Goal: Task Accomplishment & Management: Manage account settings

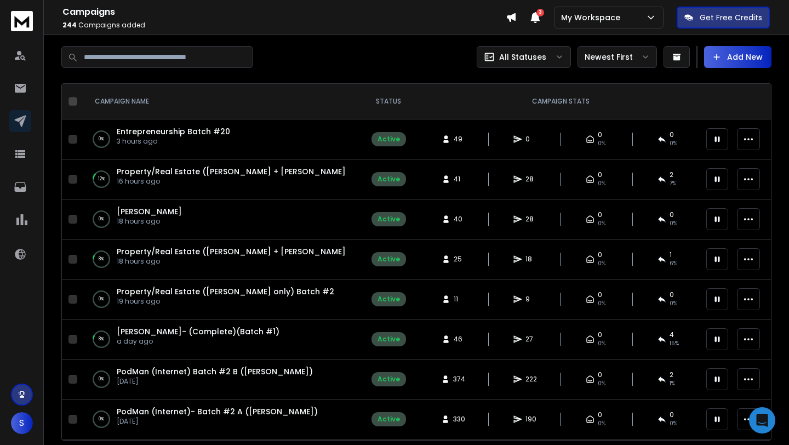
click at [209, 37] on div "Campaigns 244 Campaigns Added All Statuses Newest First Add New CAMPAIGN NAME S…" at bounding box center [416, 243] width 745 height 416
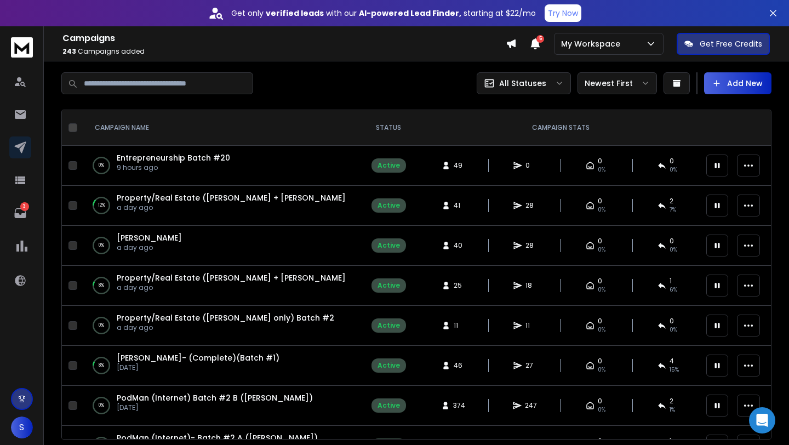
click at [731, 79] on button "Add New" at bounding box center [737, 83] width 67 height 22
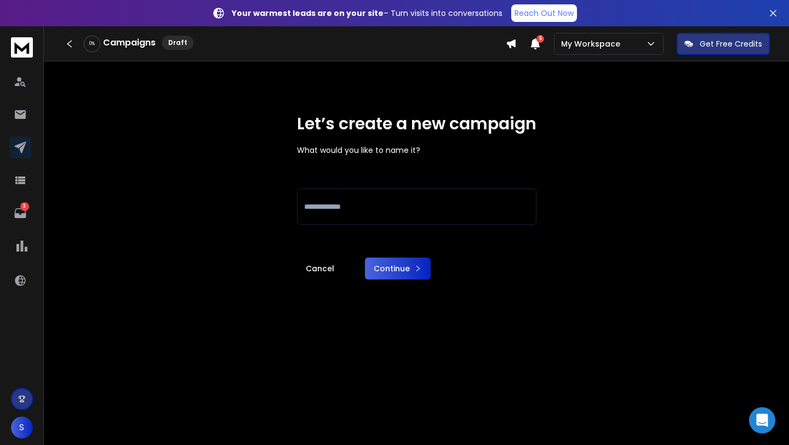
click at [308, 275] on link "Cancel" at bounding box center [320, 268] width 46 height 22
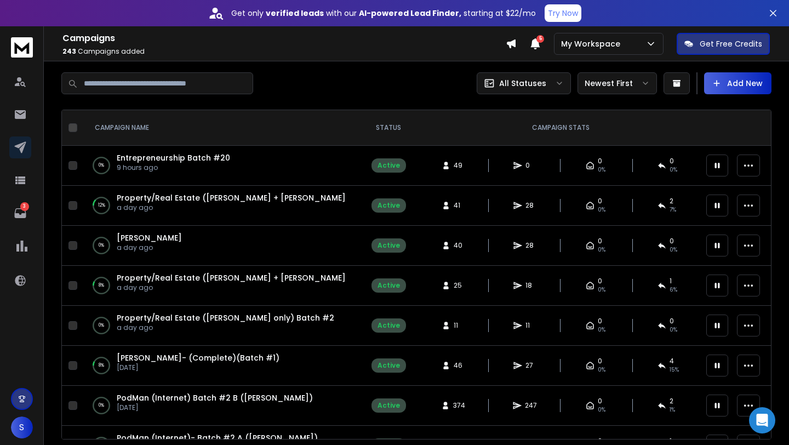
click at [745, 162] on icon "button" at bounding box center [748, 165] width 11 height 11
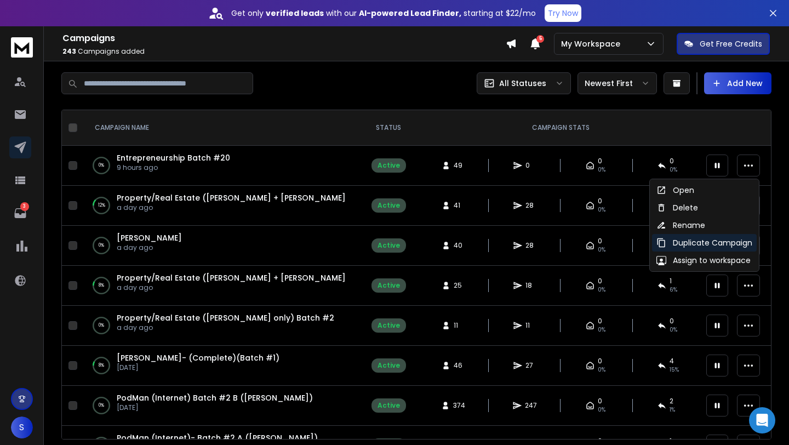
click at [687, 240] on div "Duplicate Campaign" at bounding box center [704, 242] width 96 height 11
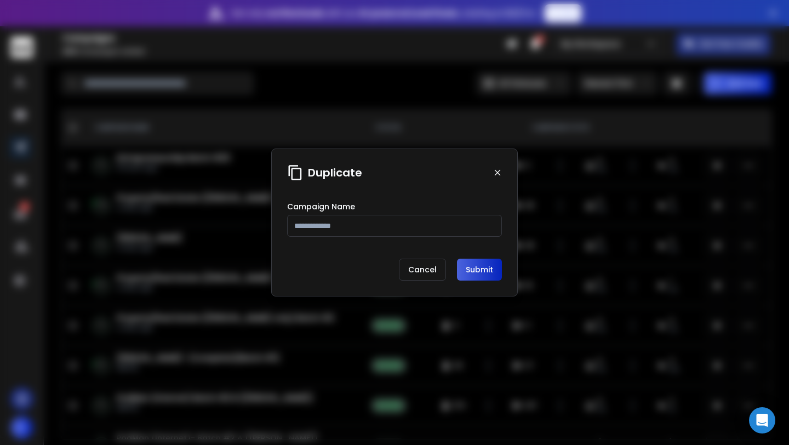
click at [411, 232] on input "text" at bounding box center [394, 226] width 215 height 22
type input "**********"
click at [439, 273] on p "Cancel" at bounding box center [422, 269] width 47 height 22
